Goal: Task Accomplishment & Management: Manage account settings

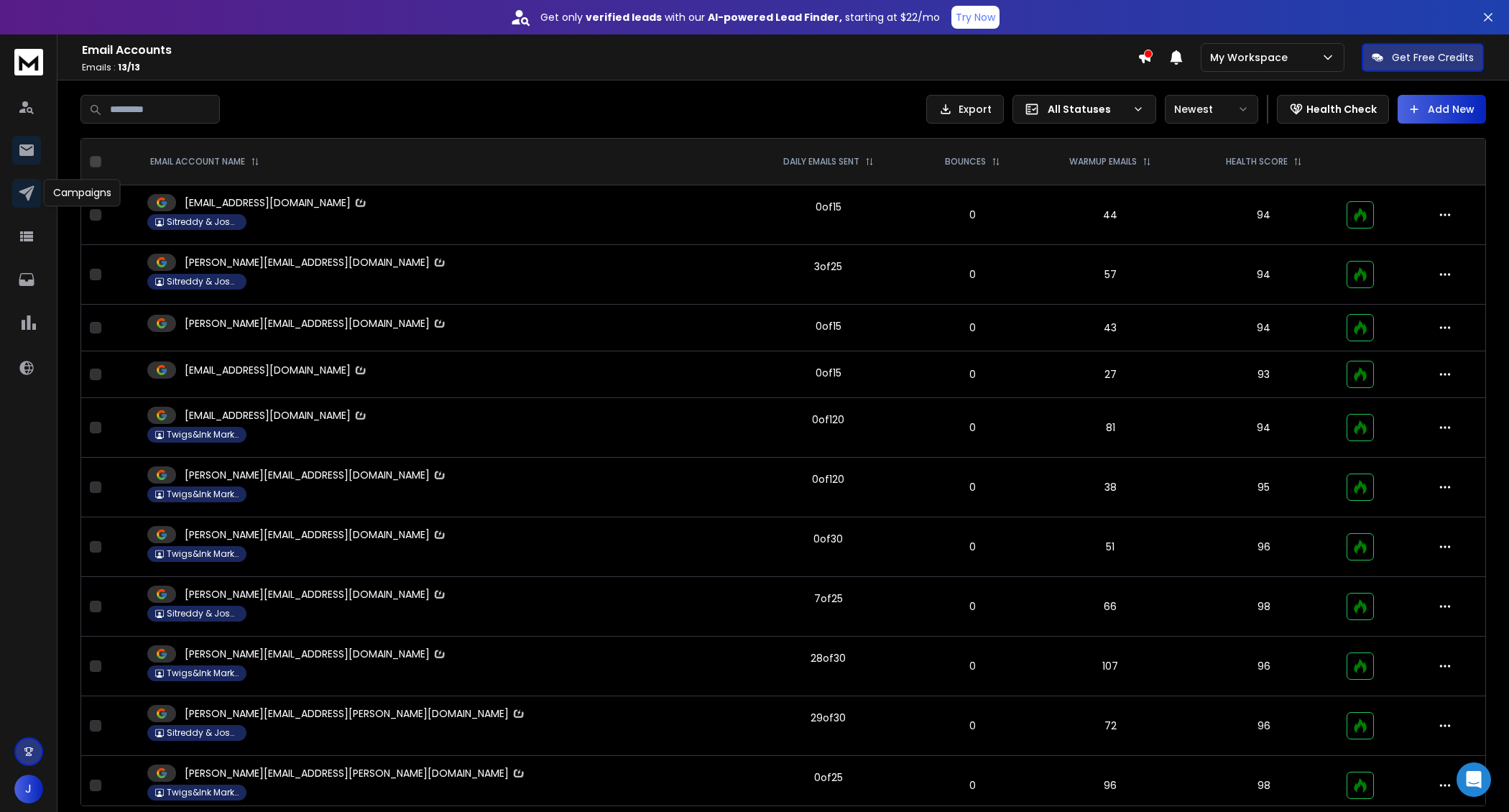
click at [33, 188] on icon at bounding box center [27, 194] width 18 height 18
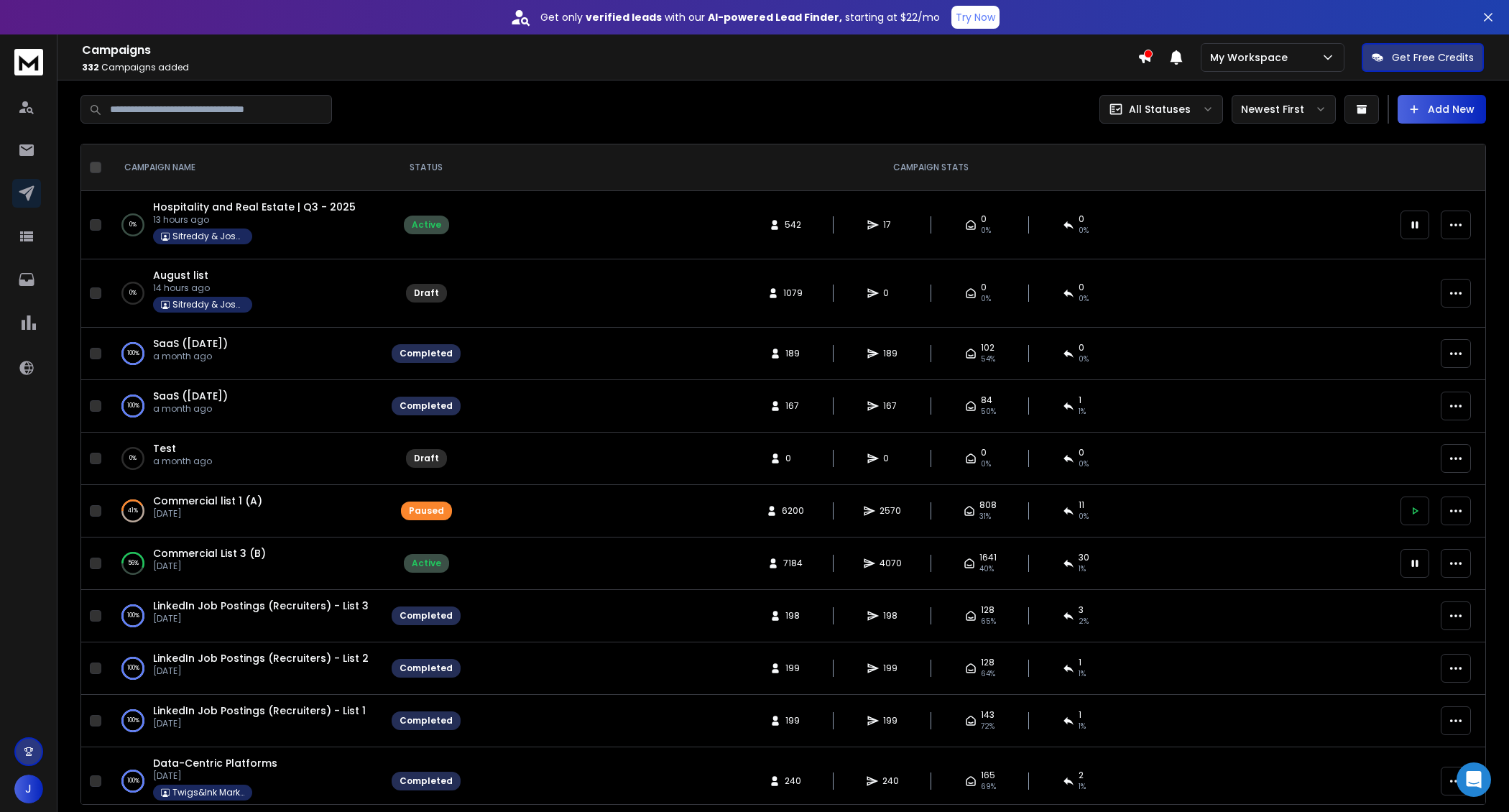
click at [251, 207] on span "Hospitality and Real Estate | Q3 - 2025" at bounding box center [255, 206] width 203 height 15
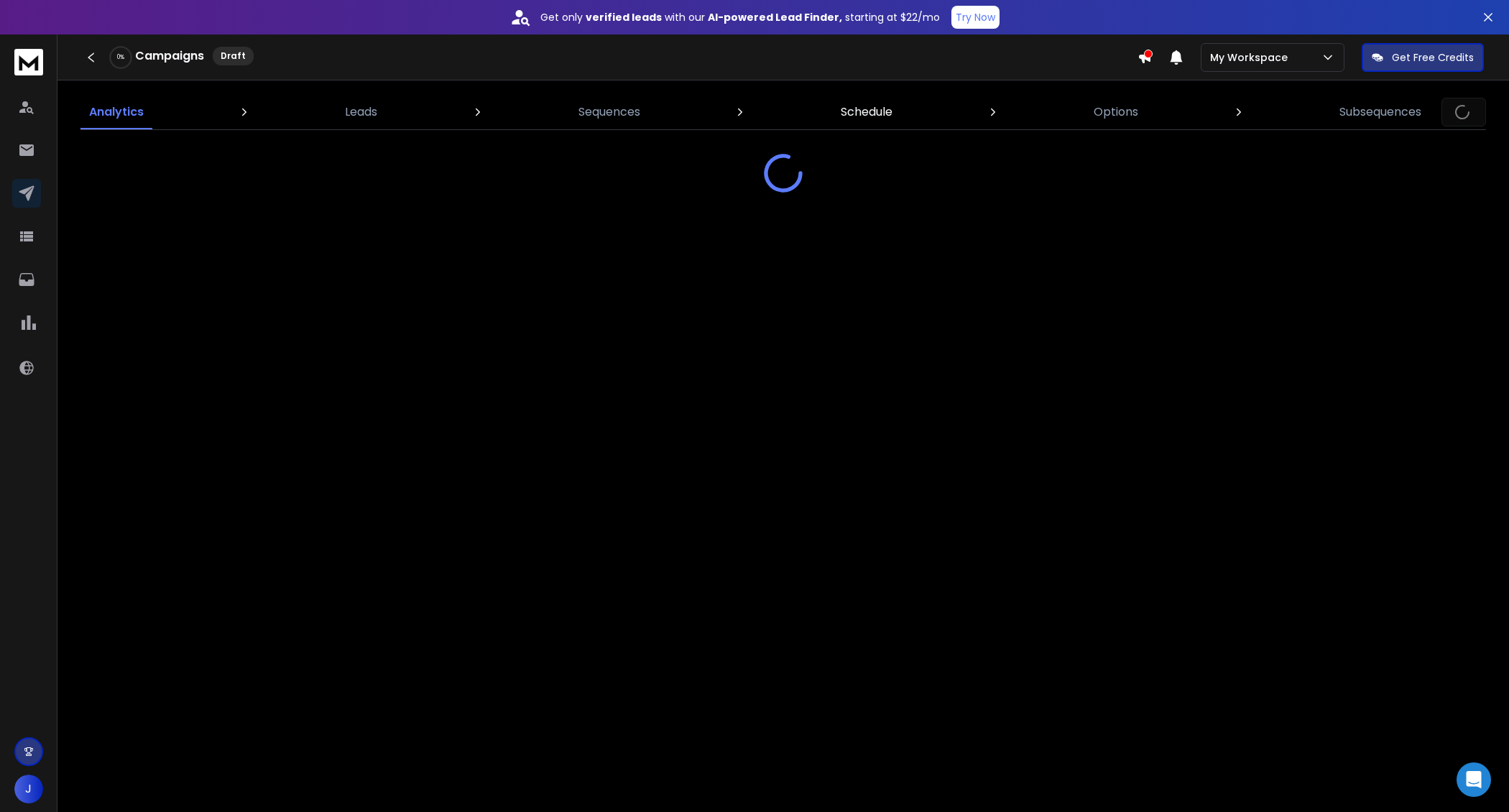
click at [864, 120] on link "Schedule" at bounding box center [866, 111] width 69 height 34
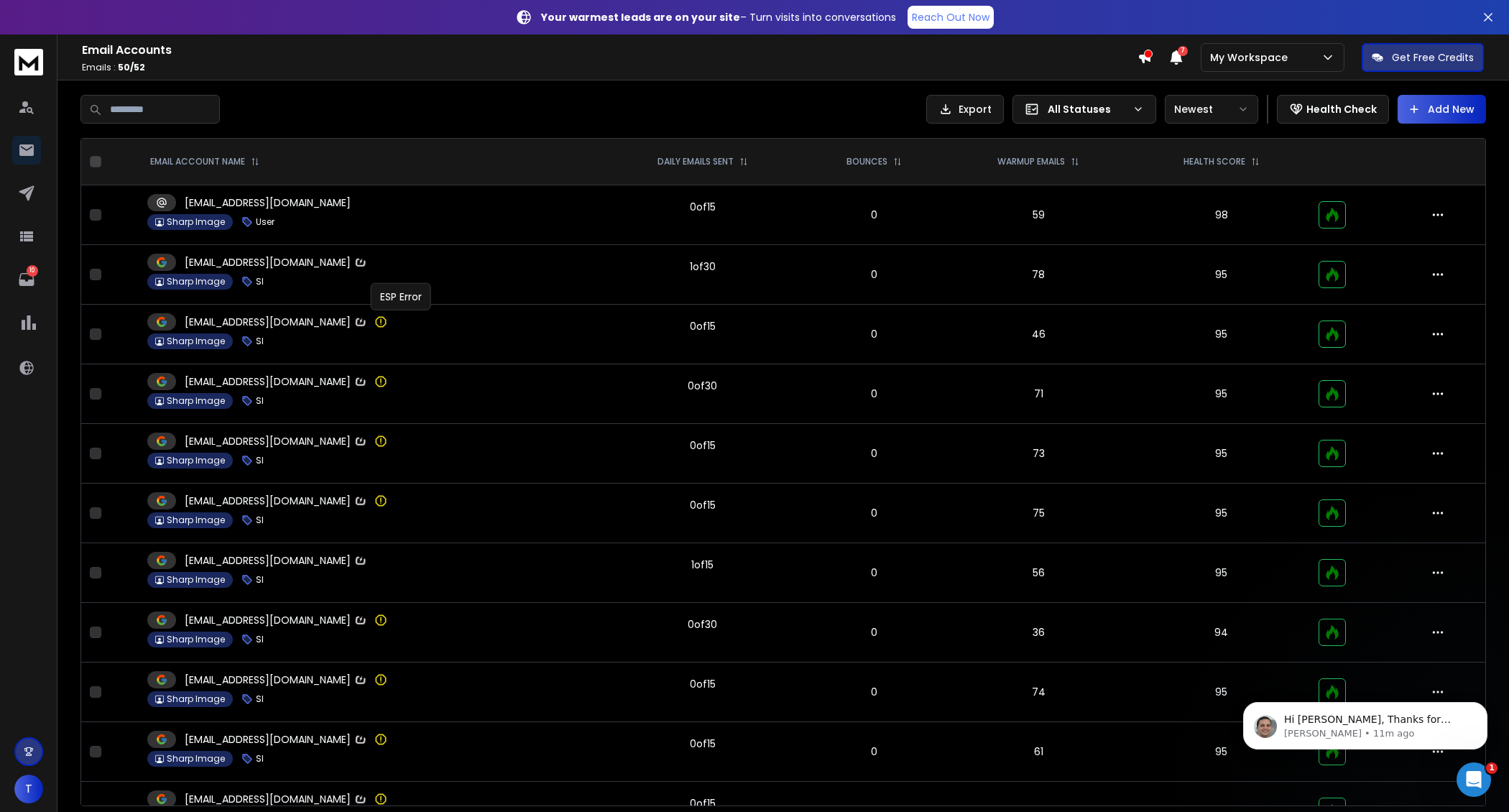
click at [386, 317] on icon at bounding box center [380, 321] width 11 height 11
